Goal: Task Accomplishment & Management: Manage account settings

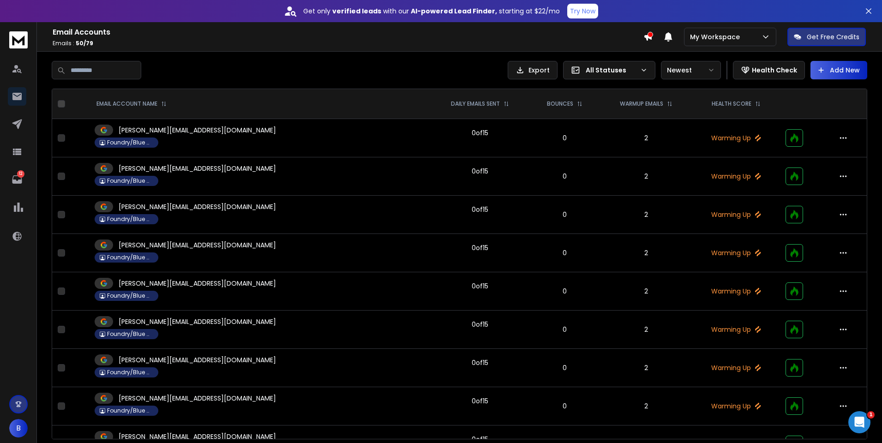
click at [63, 139] on button "button" at bounding box center [61, 137] width 7 height 7
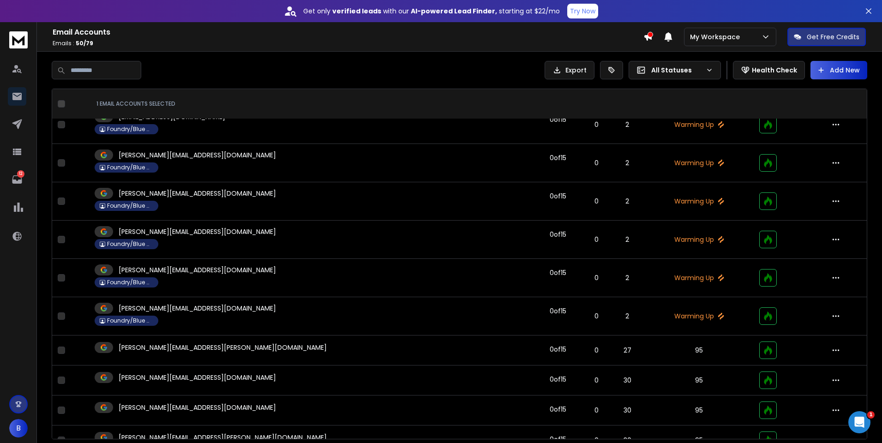
scroll to position [1470, 0]
type button "on"
click at [61, 312] on button "button" at bounding box center [61, 315] width 7 height 7
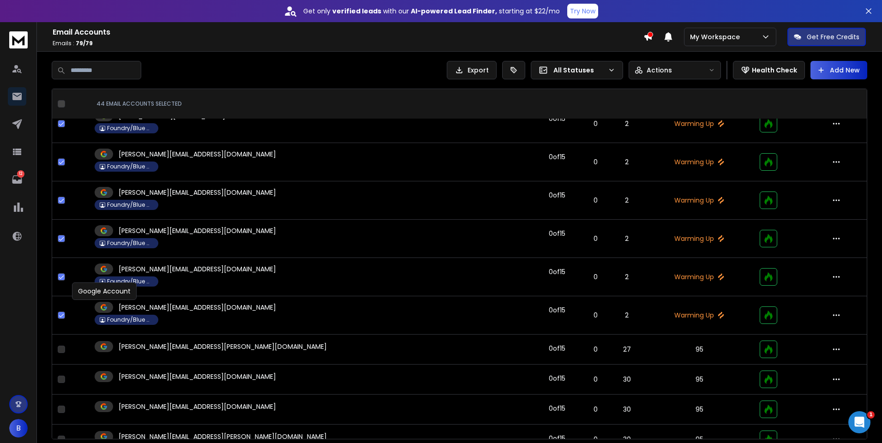
type button "on"
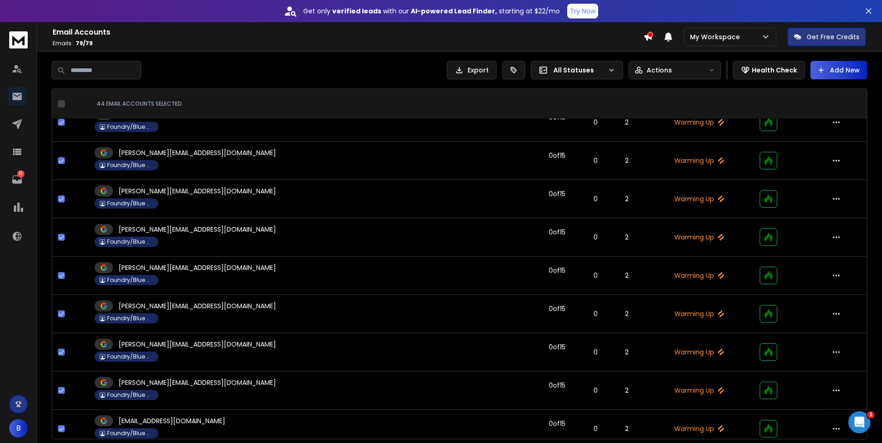
scroll to position [257, 0]
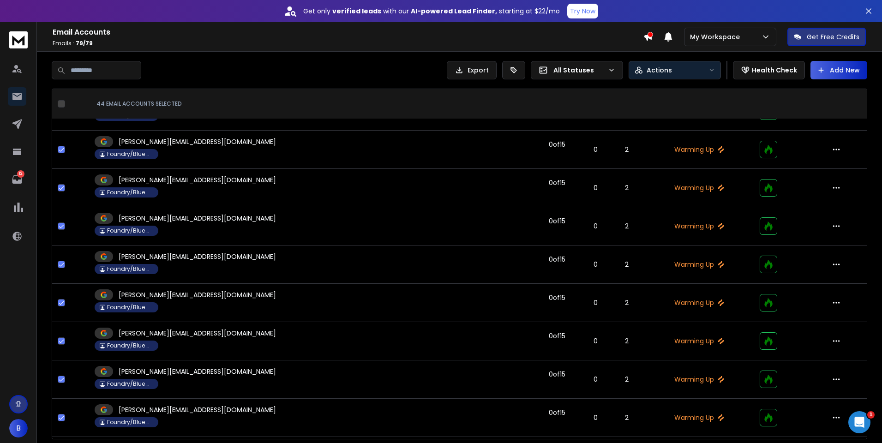
click at [696, 67] on div "Actions" at bounding box center [670, 70] width 70 height 9
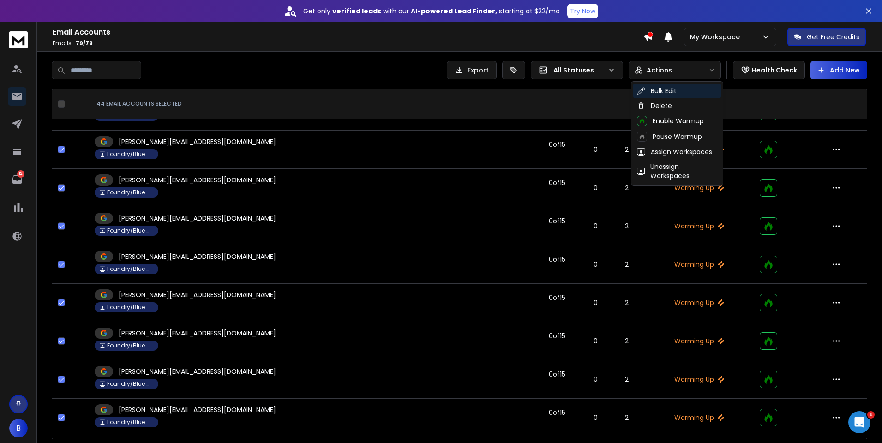
click at [668, 93] on div "Bulk Edit" at bounding box center [657, 90] width 40 height 9
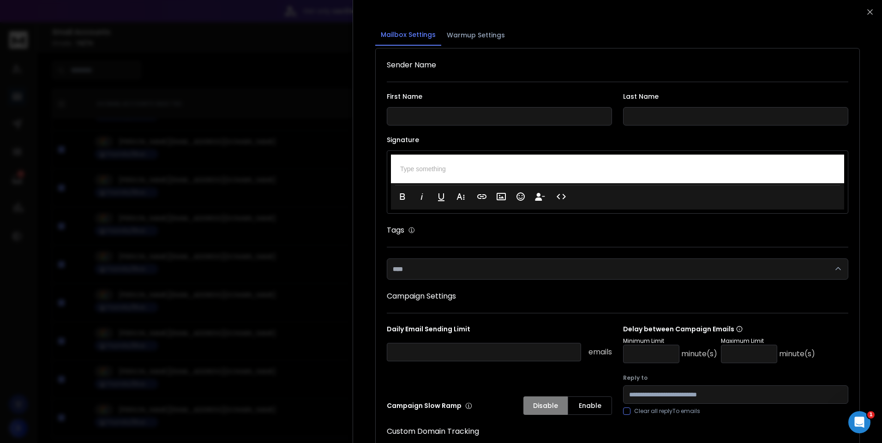
click at [480, 39] on button "Warmup Settings" at bounding box center [475, 35] width 69 height 20
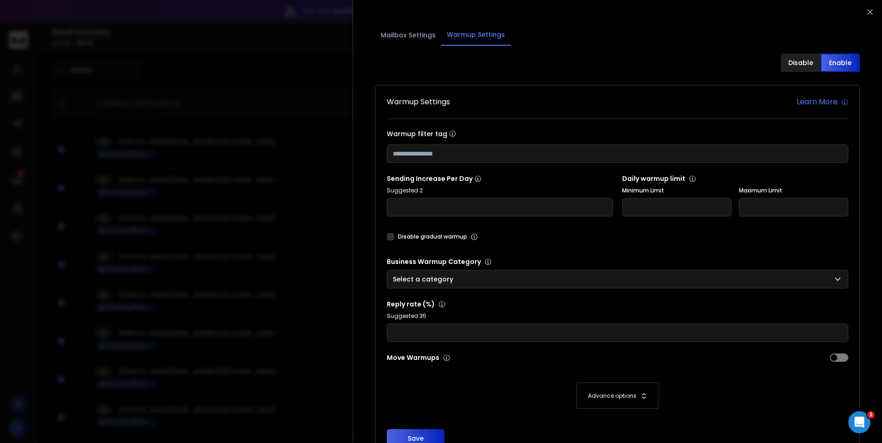
scroll to position [42, 0]
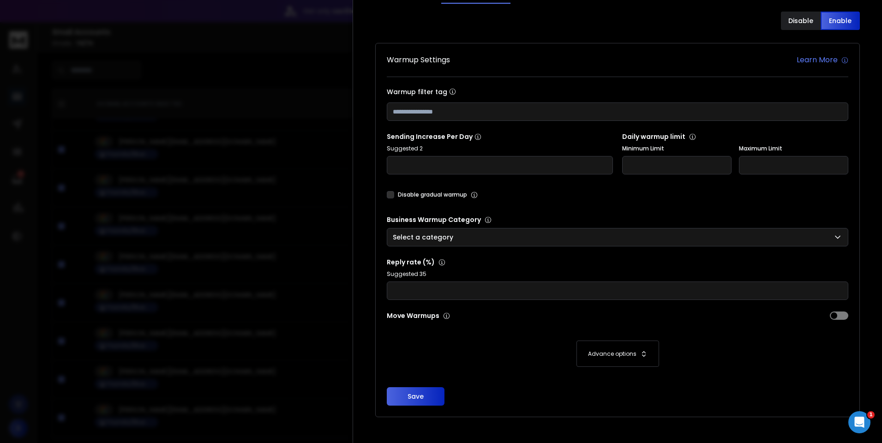
click at [655, 162] on input "number" at bounding box center [676, 165] width 109 height 18
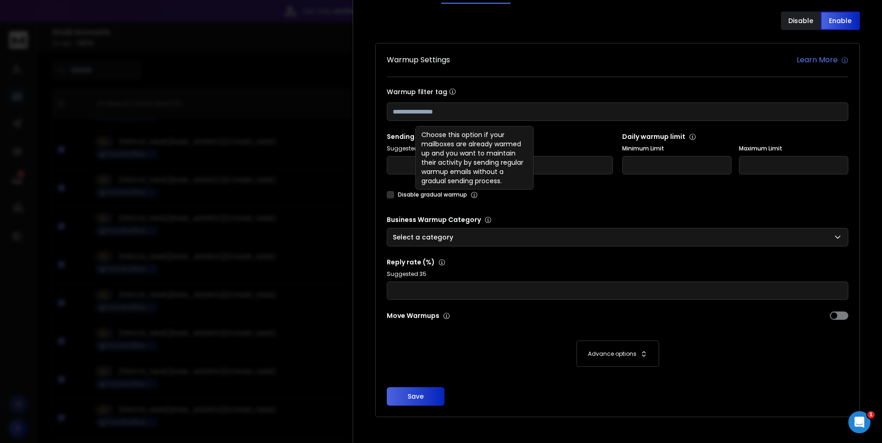
type input "*"
click at [505, 158] on div "Choose this option if your mailboxes are already warmed up and you want to main…" at bounding box center [474, 158] width 118 height 64
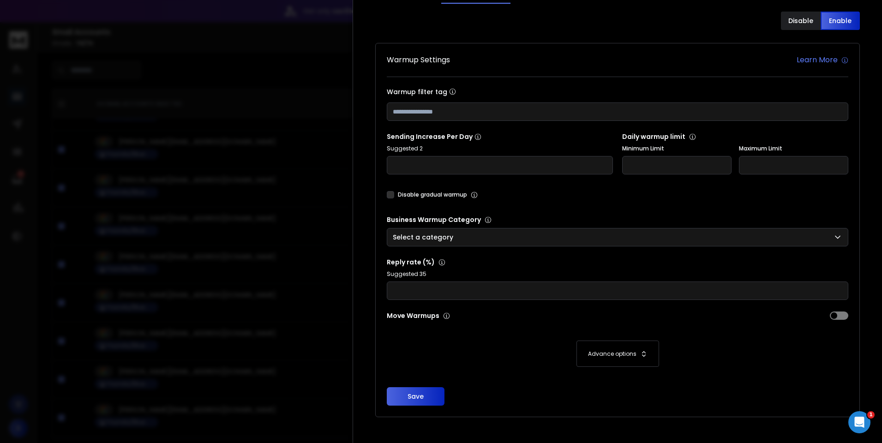
click at [578, 155] on div "Sending Increase Per Day Suggested 2" at bounding box center [500, 153] width 226 height 42
type input "*"
click at [662, 193] on div "Disable gradual warmup" at bounding box center [618, 195] width 462 height 18
click at [426, 396] on button "Save" at bounding box center [416, 396] width 58 height 18
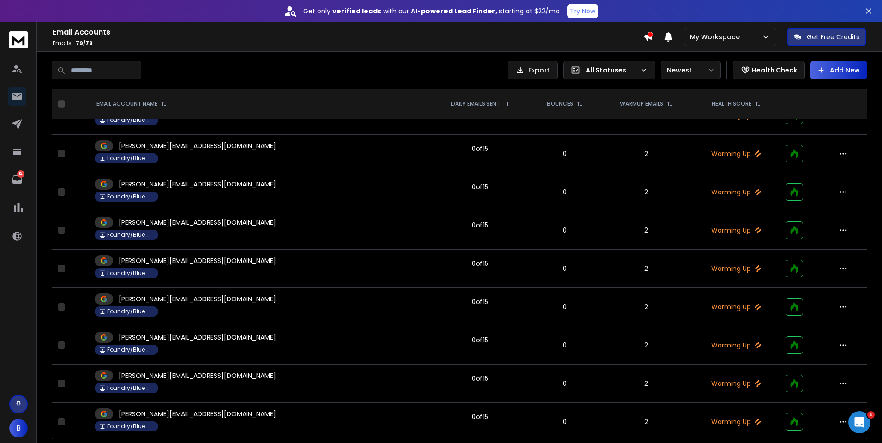
scroll to position [0, 0]
